Goal: Navigation & Orientation: Understand site structure

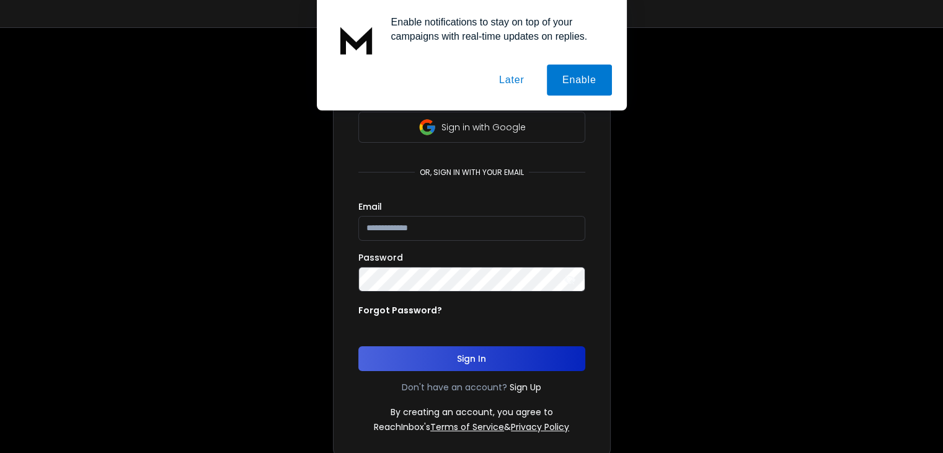
click at [518, 78] on button "Later" at bounding box center [512, 79] width 56 height 31
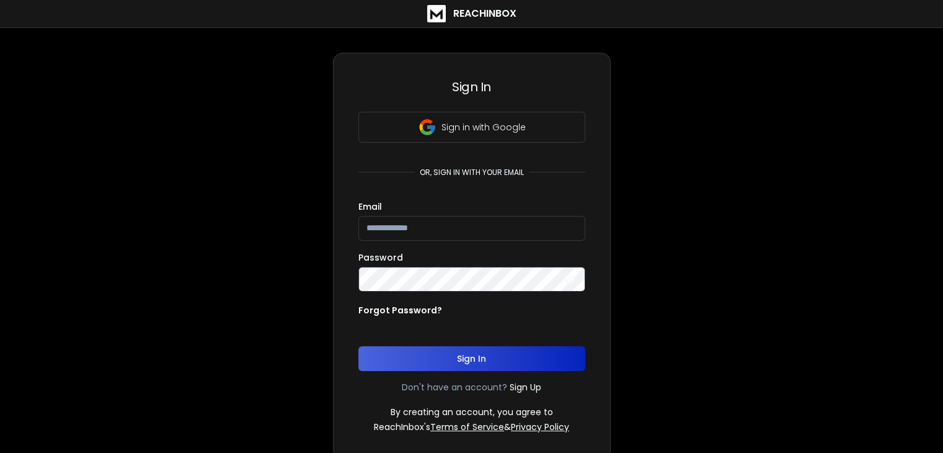
click at [425, 14] on div "ReachInbox" at bounding box center [471, 14] width 943 height 28
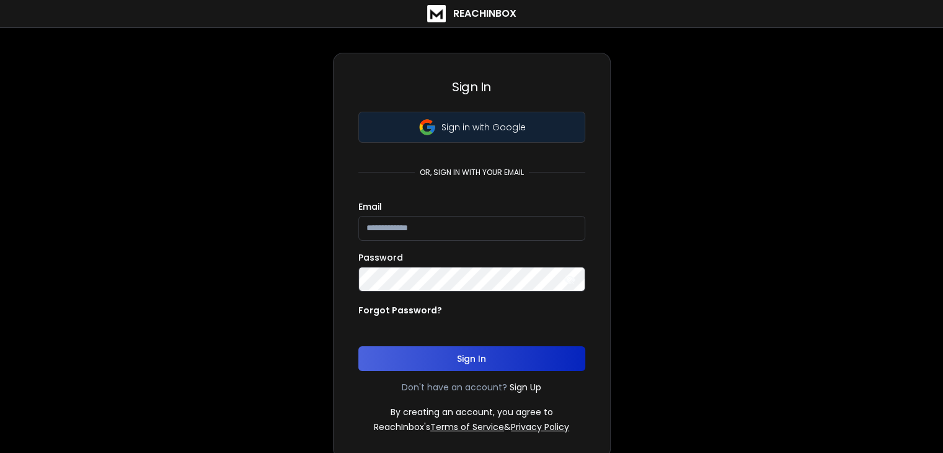
click at [469, 129] on p "Sign in with Google" at bounding box center [483, 127] width 84 height 12
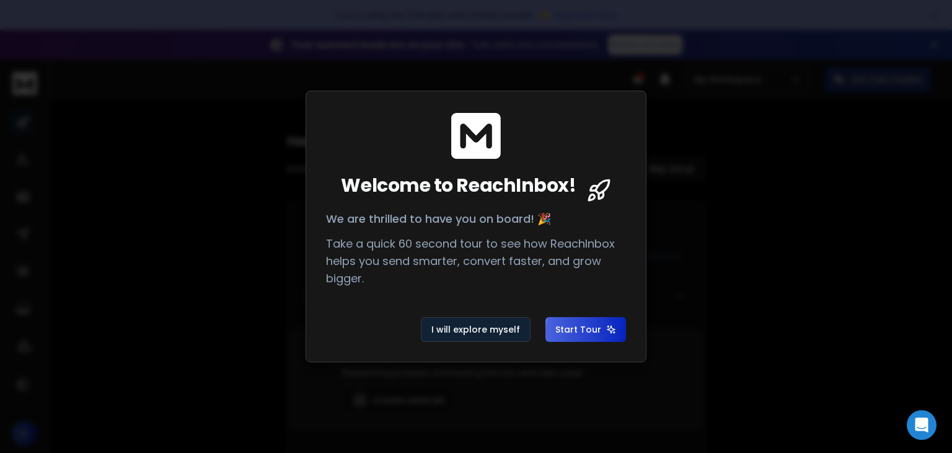
click at [480, 329] on button "I will explore myself" at bounding box center [476, 329] width 110 height 25
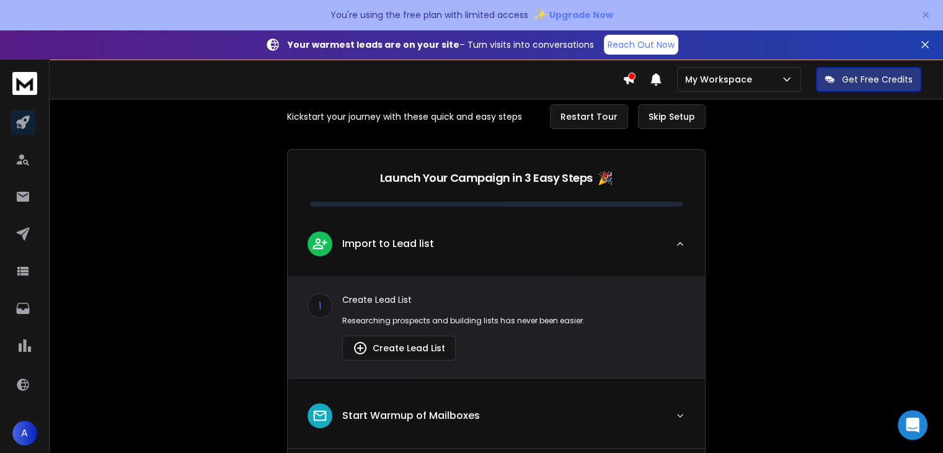
scroll to position [149, 0]
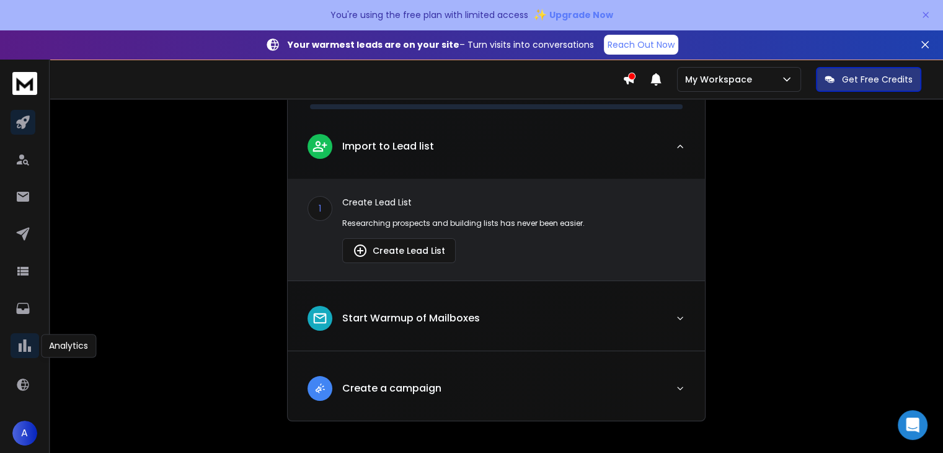
click at [17, 345] on icon at bounding box center [24, 345] width 19 height 19
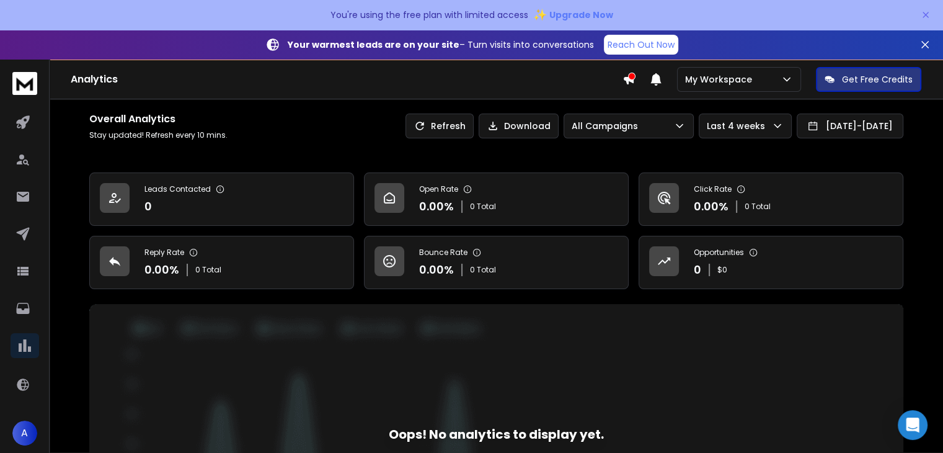
scroll to position [146, 0]
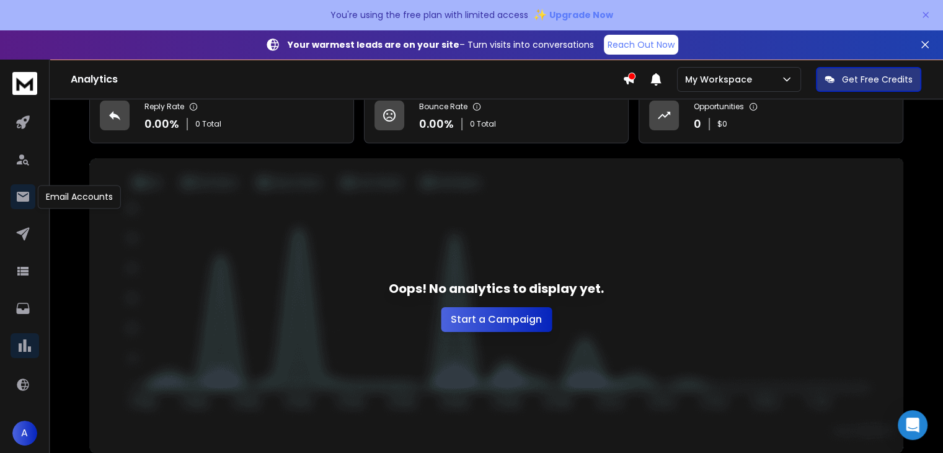
click at [25, 194] on icon at bounding box center [22, 196] width 15 height 15
